Goal: Find specific page/section: Find specific page/section

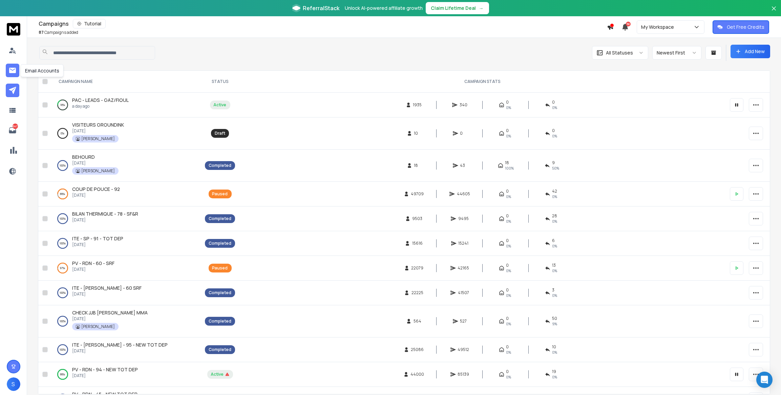
click at [10, 70] on icon at bounding box center [12, 70] width 7 height 5
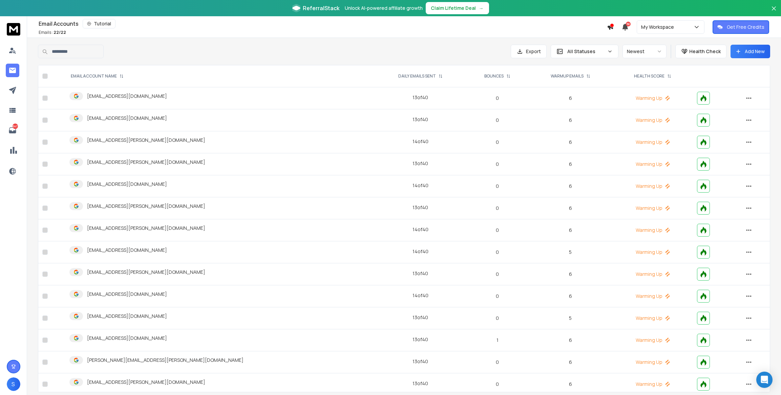
click at [19, 95] on div at bounding box center [14, 92] width 16 height 16
click at [13, 90] on icon at bounding box center [12, 90] width 7 height 7
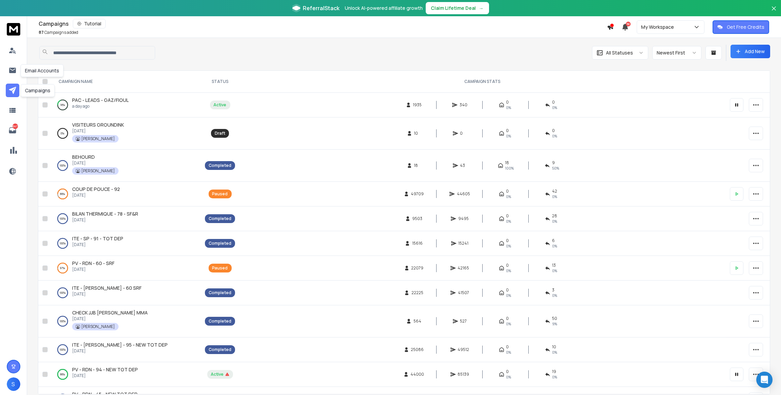
click at [12, 62] on div "647" at bounding box center [14, 112] width 16 height 137
click at [12, 70] on icon at bounding box center [12, 70] width 8 height 8
